Goal: Task Accomplishment & Management: Manage account settings

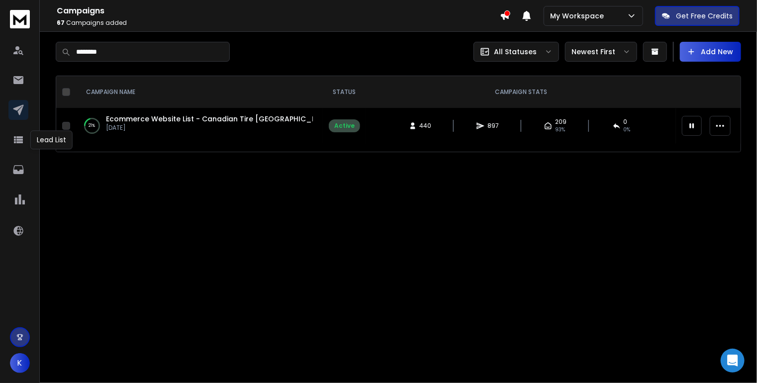
click at [19, 139] on icon at bounding box center [18, 139] width 9 height 7
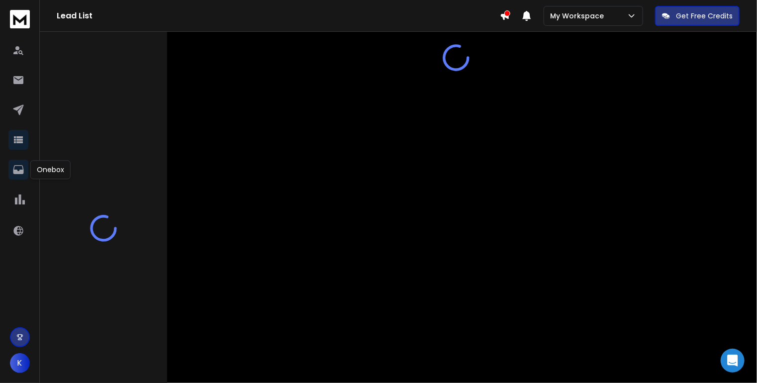
click at [22, 169] on icon at bounding box center [18, 170] width 12 height 12
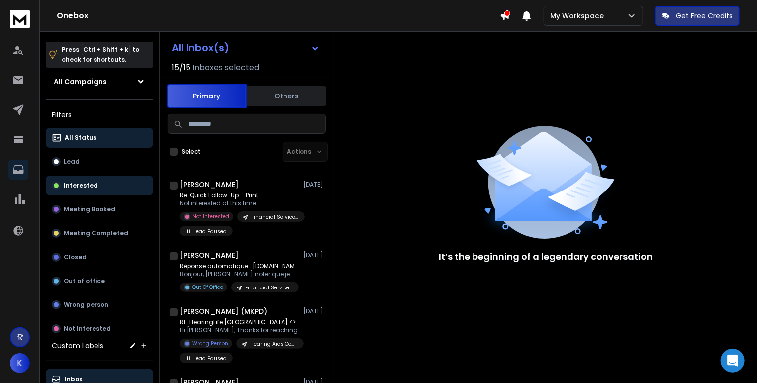
click at [70, 185] on p "Interested" at bounding box center [81, 186] width 34 height 8
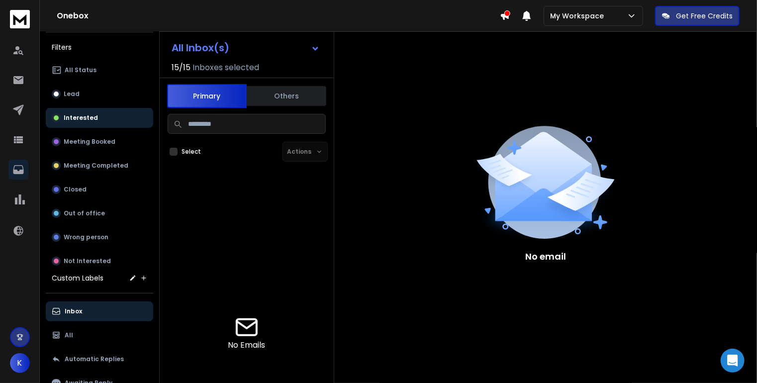
scroll to position [71, 0]
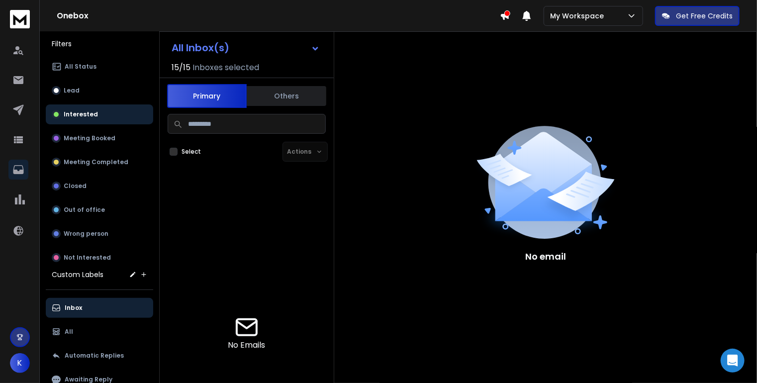
click at [76, 121] on button "Interested" at bounding box center [99, 114] width 107 height 20
click at [88, 144] on button "Meeting Booked" at bounding box center [99, 138] width 107 height 20
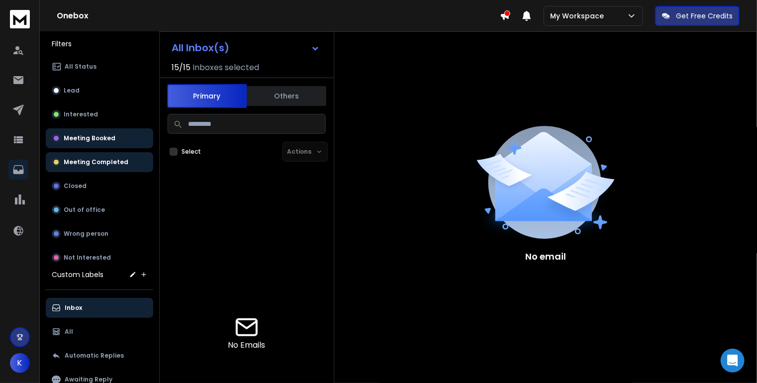
click at [86, 158] on div "Meeting Completed" at bounding box center [90, 162] width 77 height 9
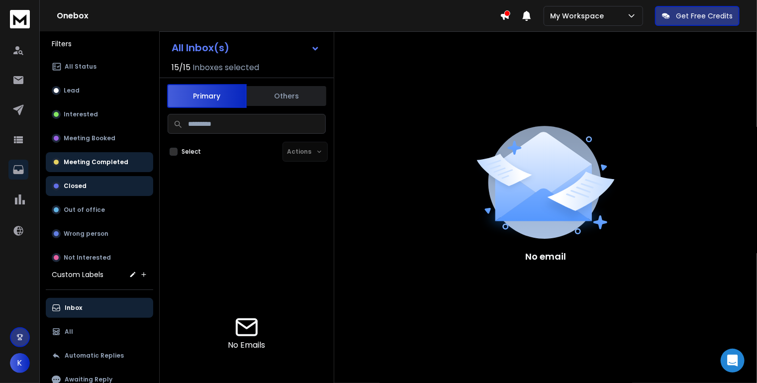
click at [88, 183] on button "Closed" at bounding box center [99, 186] width 107 height 20
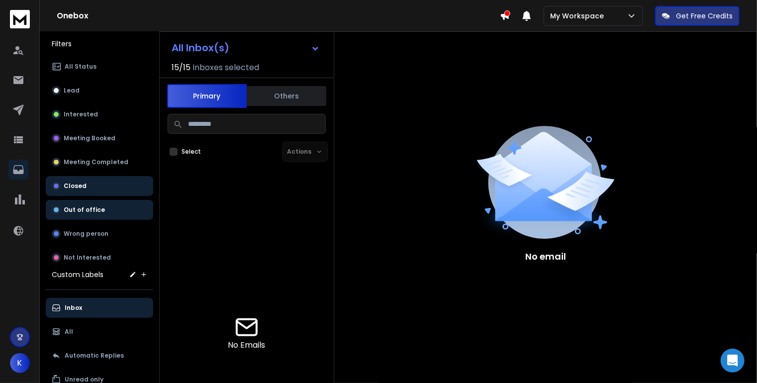
click at [88, 208] on p "Out of office" at bounding box center [84, 210] width 41 height 8
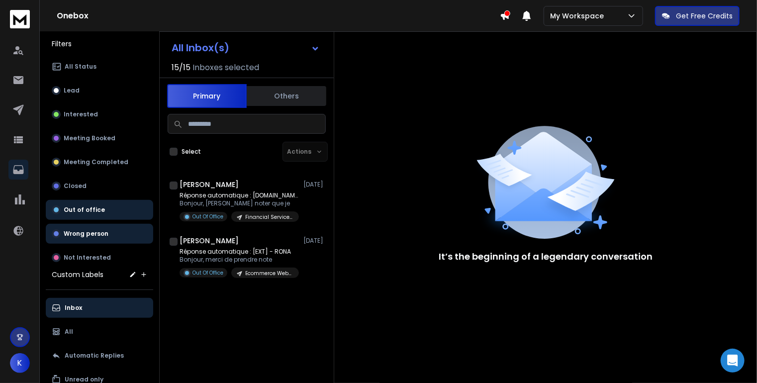
click at [86, 234] on p "Wrong person" at bounding box center [86, 234] width 45 height 8
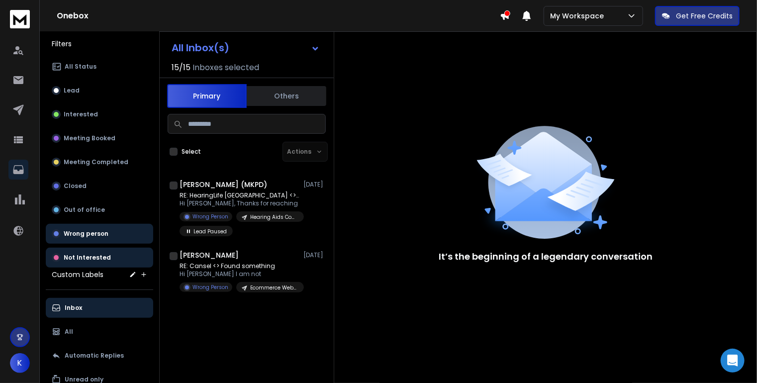
click at [90, 257] on p "Not Interested" at bounding box center [87, 258] width 47 height 8
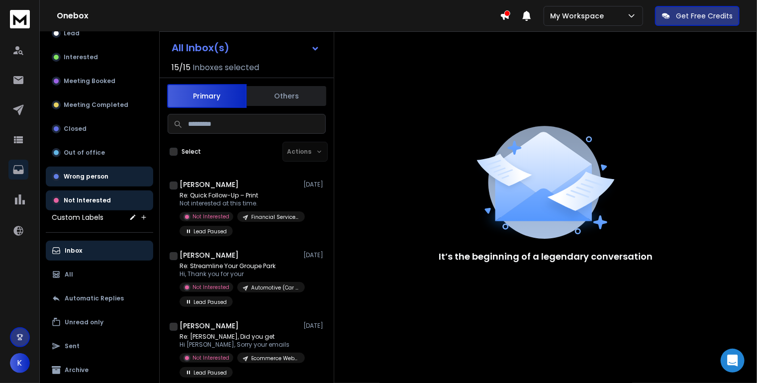
scroll to position [133, 0]
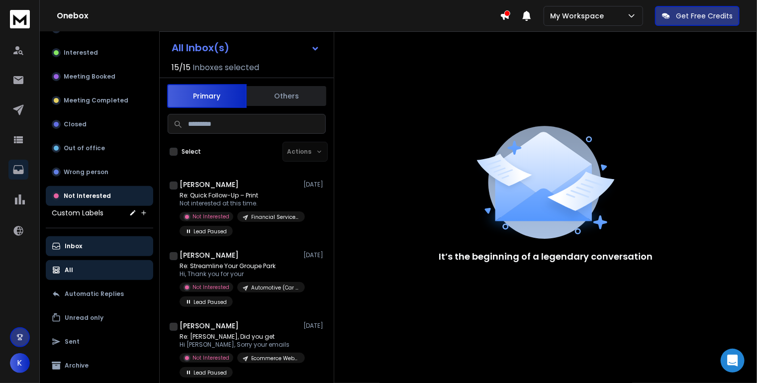
click at [84, 269] on button "All" at bounding box center [99, 270] width 107 height 20
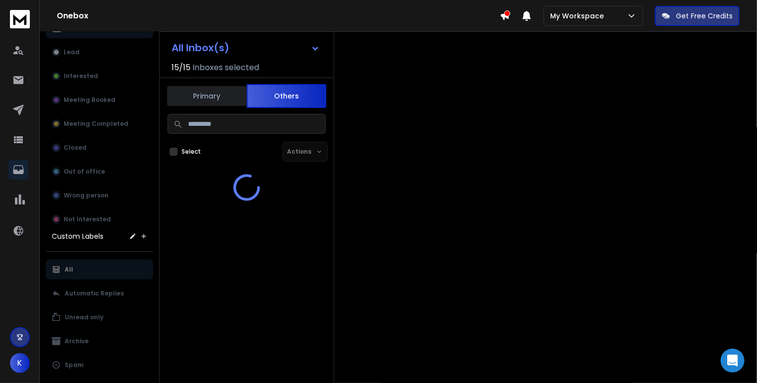
click at [283, 93] on button "Others" at bounding box center [287, 96] width 80 height 24
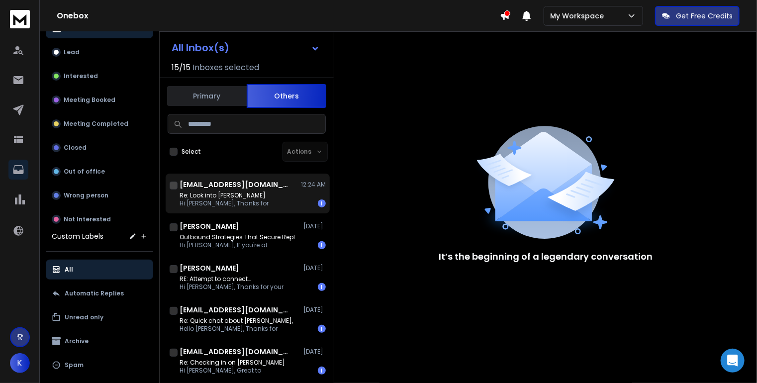
click at [263, 201] on p "Hi [PERSON_NAME], Thanks for" at bounding box center [224, 203] width 89 height 8
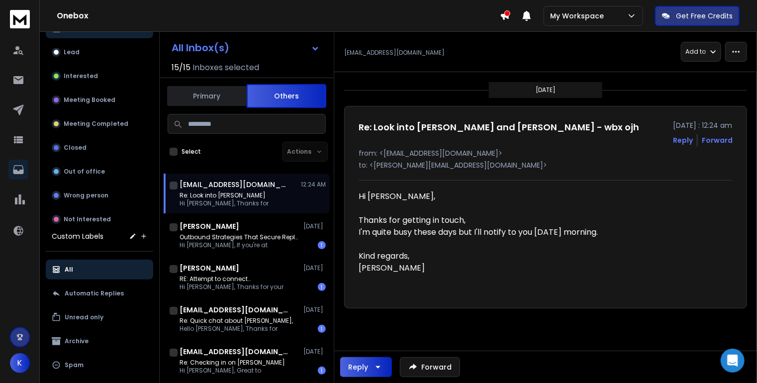
click at [498, 275] on div "Hi [PERSON_NAME], Thanks for getting in touch, I'm quite busy these days but I'…" at bounding box center [508, 241] width 298 height 103
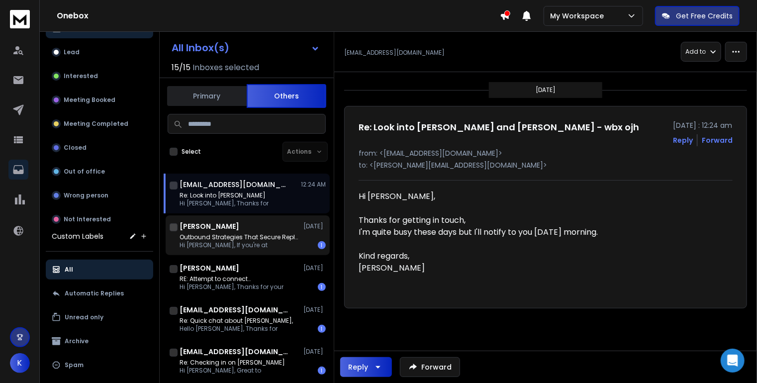
click at [261, 241] on p "Outbound Strategies That Secure Replies" at bounding box center [239, 237] width 119 height 8
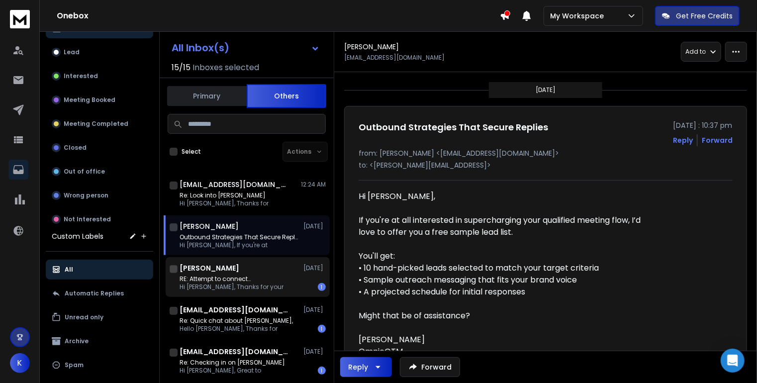
click at [255, 284] on div "RE: Attempt to connect… Hi [PERSON_NAME], Thanks for your 1" at bounding box center [253, 283] width 146 height 16
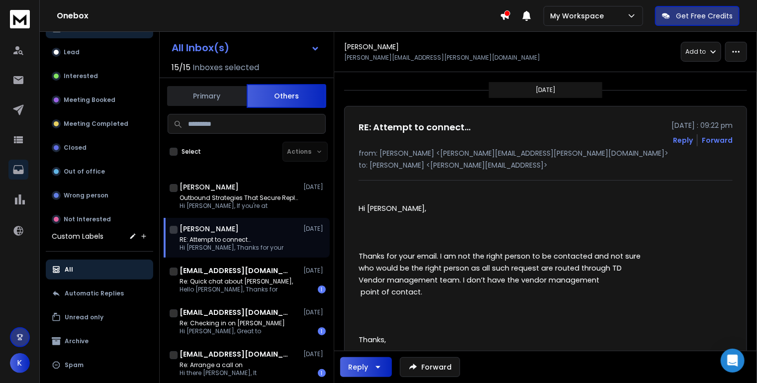
scroll to position [40, 0]
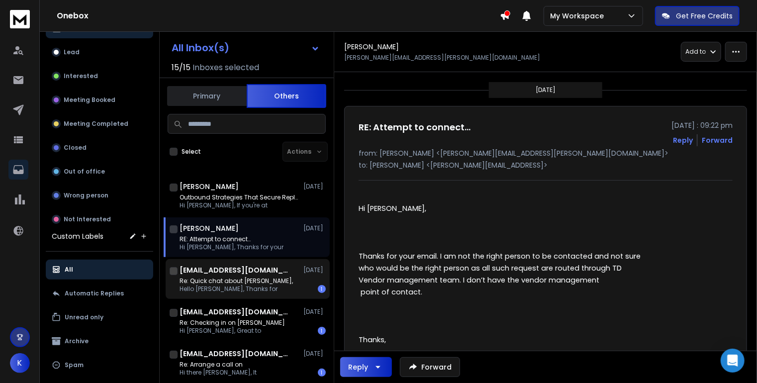
click at [251, 280] on p "Re: Quick chat about [PERSON_NAME]," at bounding box center [236, 281] width 113 height 8
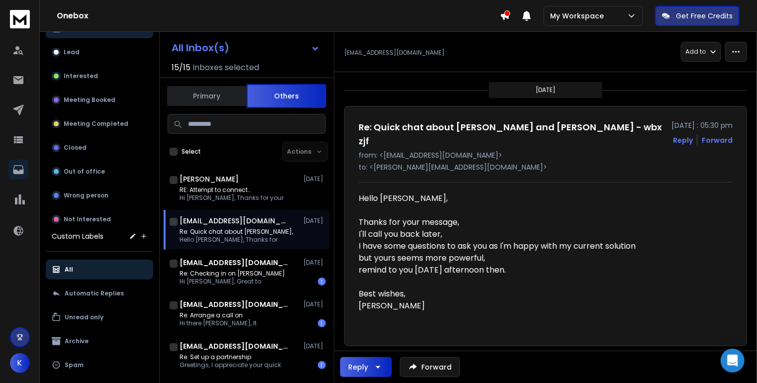
scroll to position [91, 0]
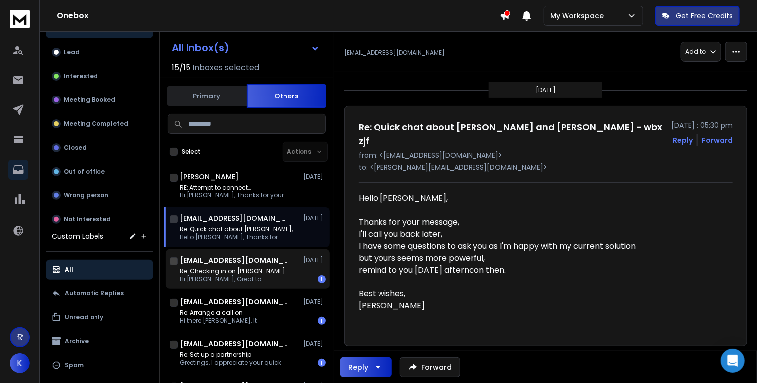
click at [266, 277] on p "Hi [PERSON_NAME], Great to" at bounding box center [232, 279] width 105 height 8
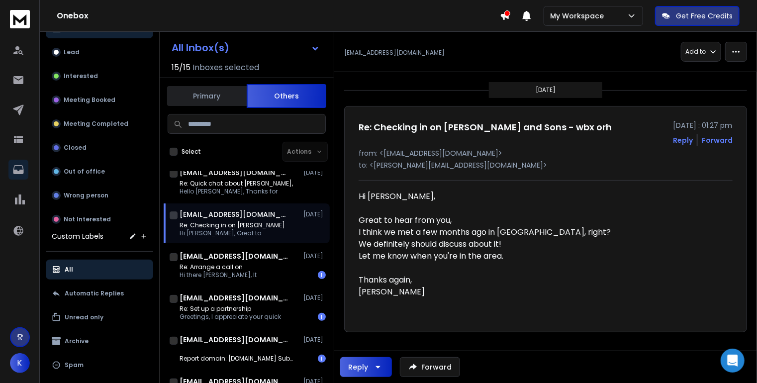
scroll to position [138, 0]
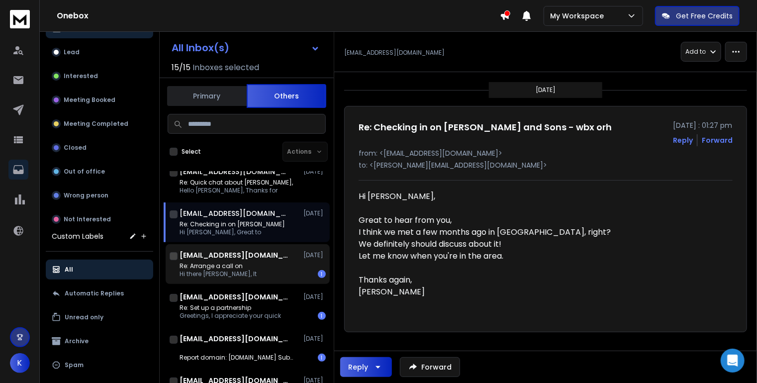
click at [258, 281] on div "[EMAIL_ADDRESS][DOMAIN_NAME] [DATE] Re: Arrange a call on Hi there [PERSON_NAME…" at bounding box center [248, 264] width 164 height 40
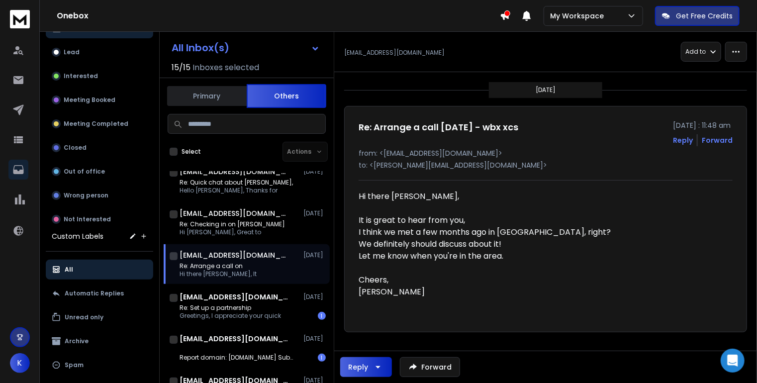
click at [405, 266] on div "Hi there [PERSON_NAME], It is great to hear from you, I think we met a few mont…" at bounding box center [508, 253] width 298 height 127
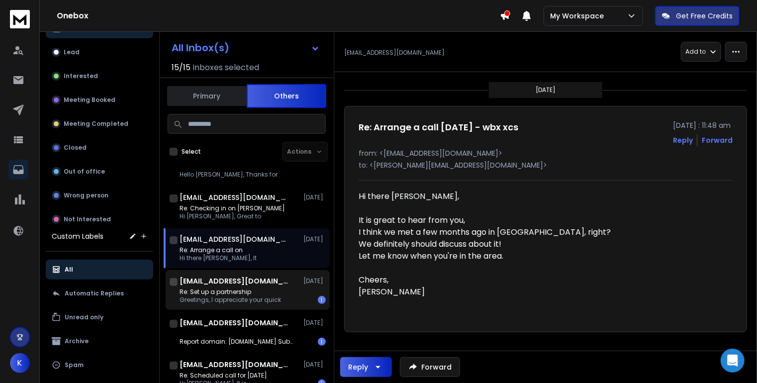
click at [265, 291] on p "Re: Set up a partnership" at bounding box center [230, 292] width 101 height 8
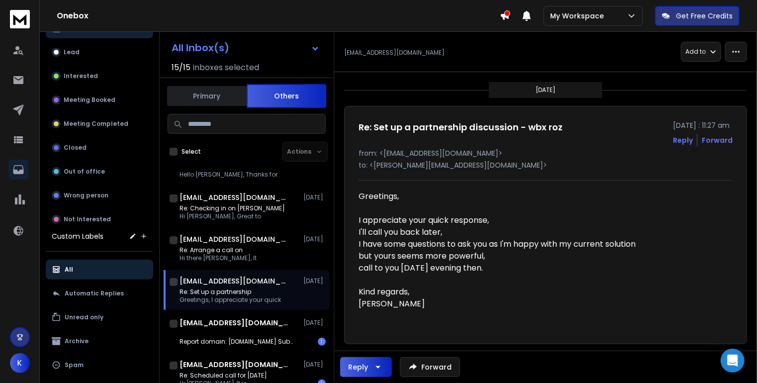
scroll to position [225, 0]
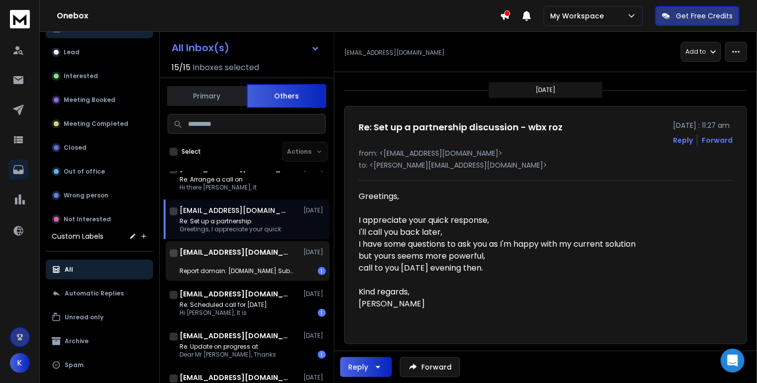
click at [269, 274] on p "Report domain: [DOMAIN_NAME] Submitter: [DOMAIN_NAME]" at bounding box center [239, 271] width 119 height 8
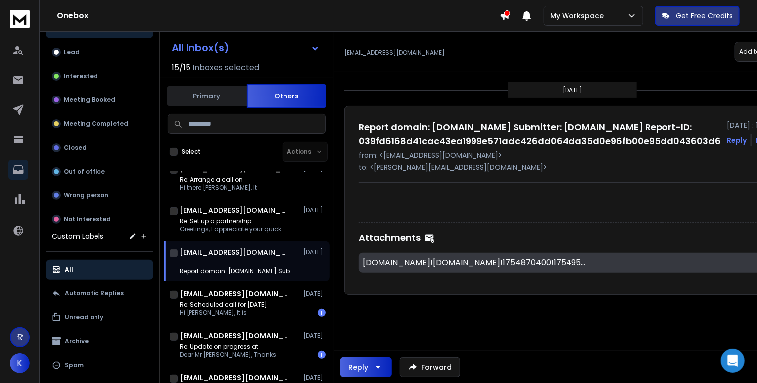
scroll to position [124, 0]
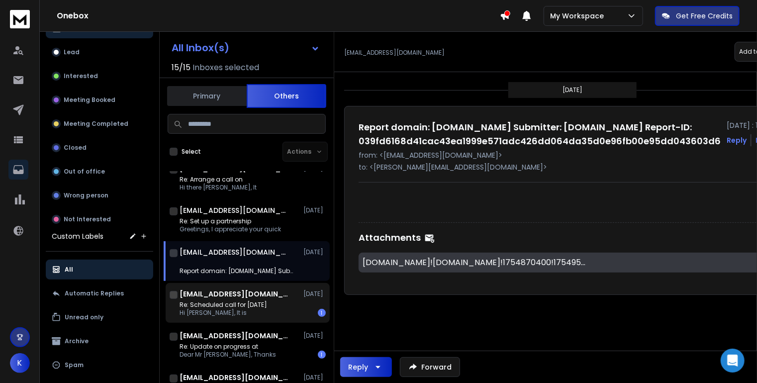
click at [249, 316] on p "Hi [PERSON_NAME], It is" at bounding box center [224, 313] width 88 height 8
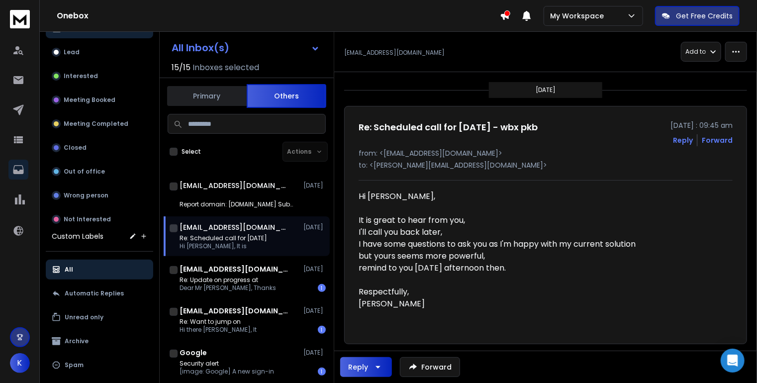
scroll to position [292, 0]
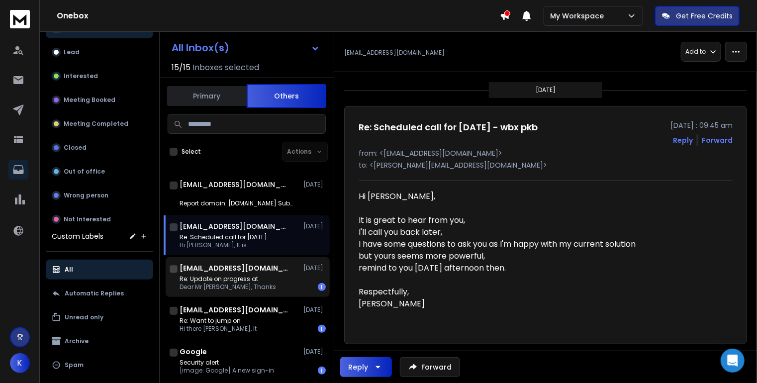
click at [259, 285] on p "Dear Mr [PERSON_NAME], Thanks" at bounding box center [228, 287] width 96 height 8
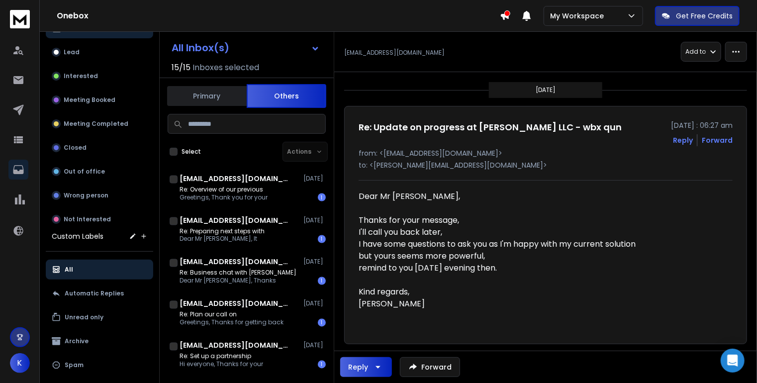
scroll to position [884, 0]
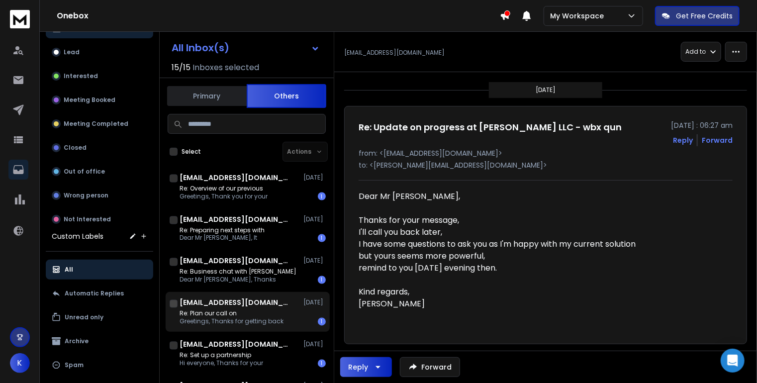
click at [241, 311] on p "Re: Plan our call on" at bounding box center [232, 314] width 104 height 8
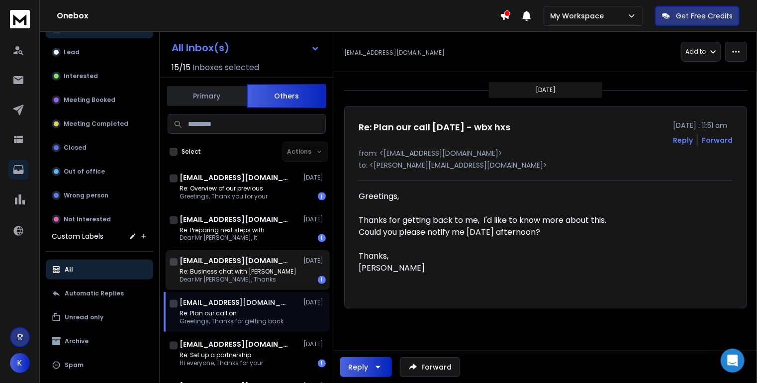
click at [223, 274] on p "Re: Business chat with [PERSON_NAME]" at bounding box center [238, 272] width 117 height 8
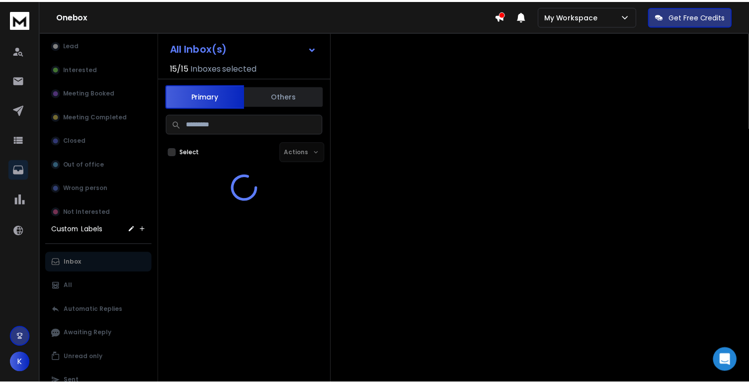
scroll to position [133, 0]
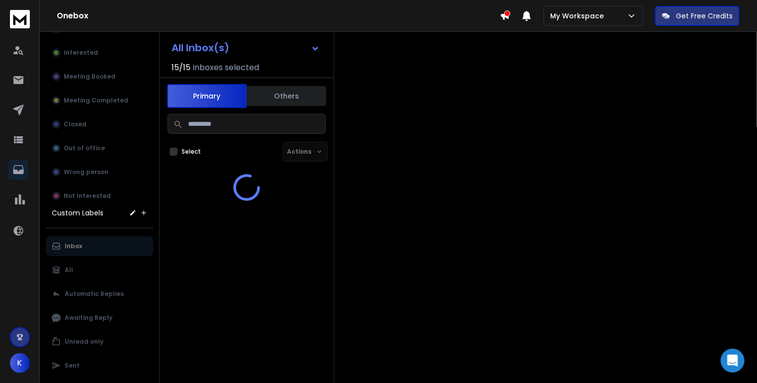
click at [199, 101] on button "Primary" at bounding box center [207, 96] width 80 height 24
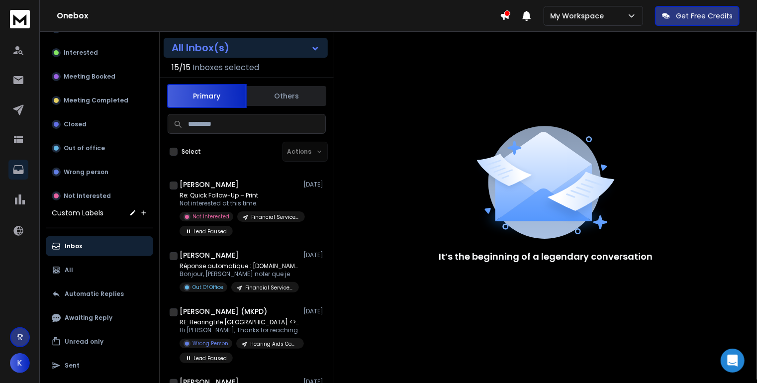
click at [312, 46] on icon at bounding box center [315, 48] width 9 height 9
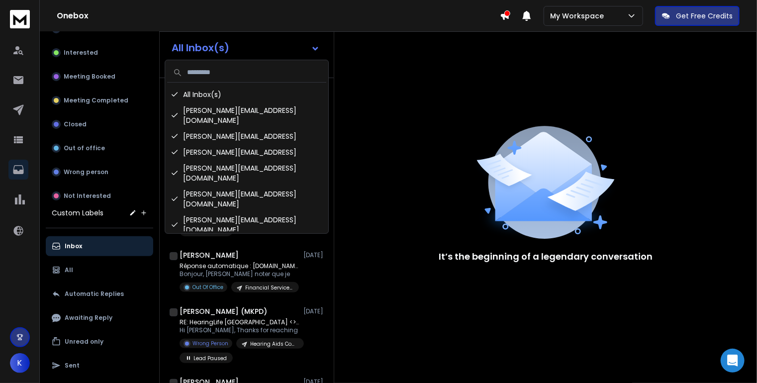
click at [271, 63] on div "All Inbox(s) [PERSON_NAME][EMAIL_ADDRESS][DOMAIN_NAME] [PERSON_NAME][EMAIL_ADDR…" at bounding box center [247, 147] width 164 height 174
click at [197, 92] on div "All Inbox(s)" at bounding box center [246, 95] width 159 height 16
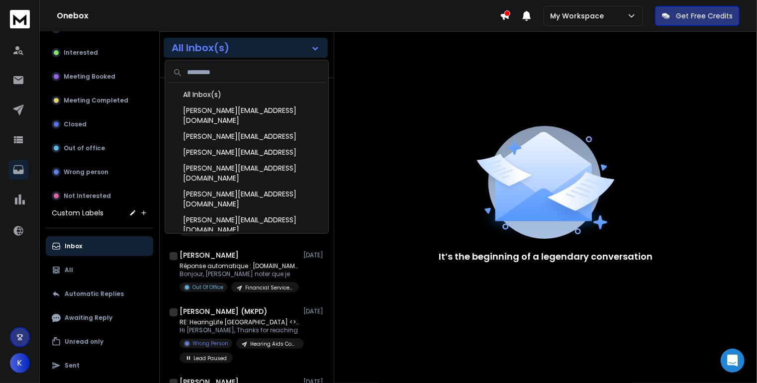
click at [313, 46] on icon at bounding box center [315, 48] width 9 height 9
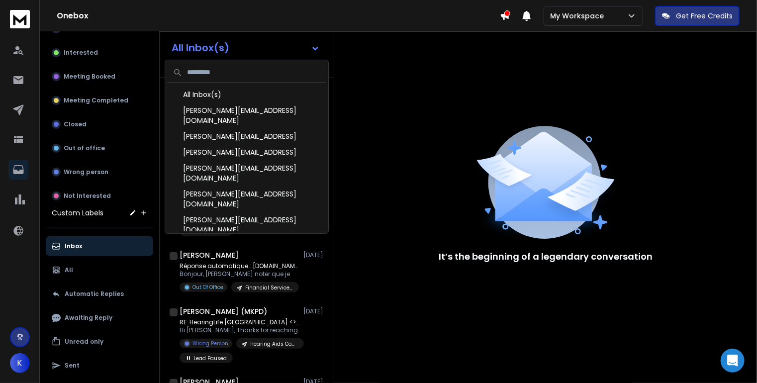
click at [227, 24] on div "Onebox My Workspace Get Free Credits" at bounding box center [378, 16] width 757 height 32
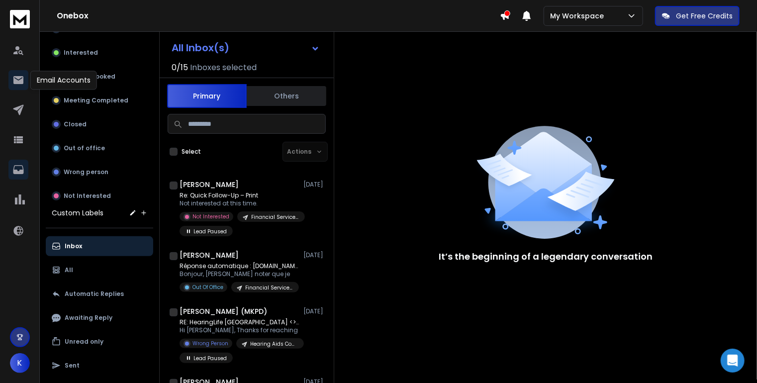
click at [19, 77] on icon at bounding box center [18, 80] width 10 height 8
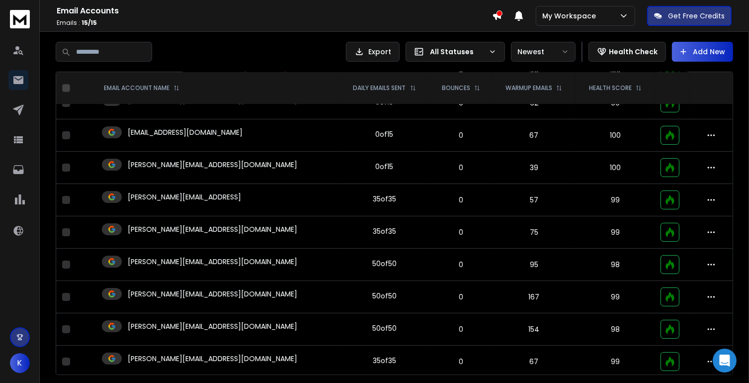
scroll to position [221, 0]
